Goal: Task Accomplishment & Management: Manage account settings

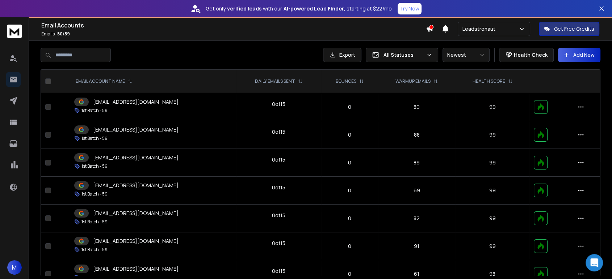
click at [508, 79] on icon at bounding box center [510, 81] width 4 height 4
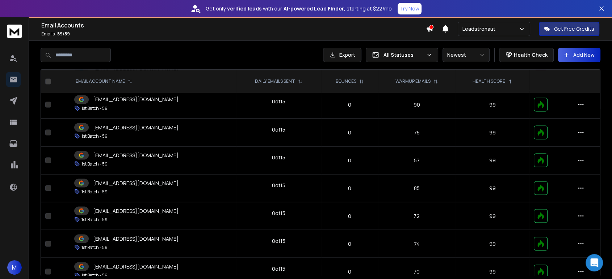
scroll to position [1464, 0]
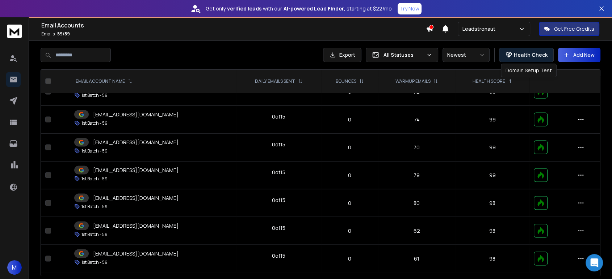
click at [524, 54] on p "Health Check" at bounding box center [531, 54] width 34 height 7
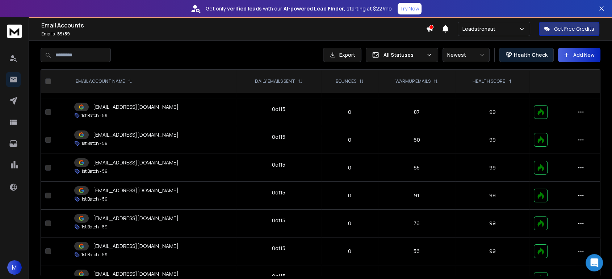
scroll to position [0, 0]
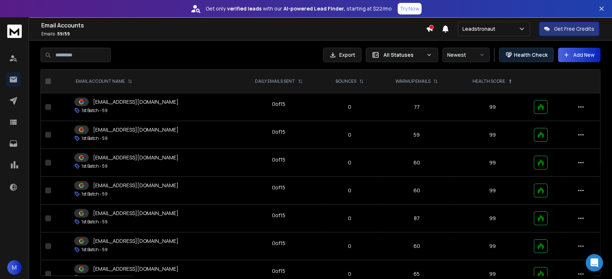
click at [21, 96] on div at bounding box center [14, 102] width 17 height 17
click at [17, 98] on icon at bounding box center [13, 101] width 9 height 9
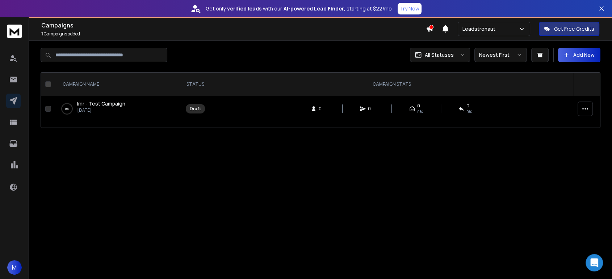
click at [241, 115] on td "0 0 0 0% 0 0%" at bounding box center [391, 109] width 363 height 26
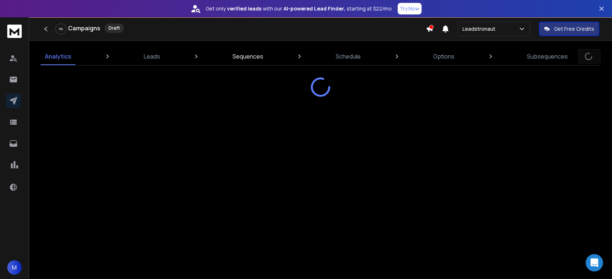
click at [252, 58] on p "Sequences" at bounding box center [247, 56] width 31 height 9
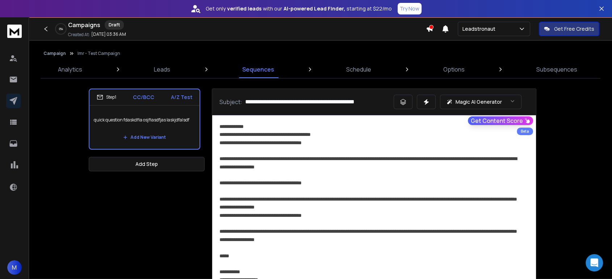
click at [563, 91] on div "**********" at bounding box center [320, 196] width 559 height 221
click at [347, 74] on link "Schedule" at bounding box center [359, 69] width 34 height 17
